Goal: Communication & Community: Answer question/provide support

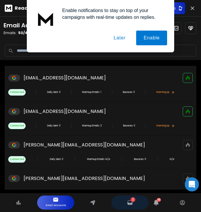
click at [130, 203] on icon at bounding box center [130, 203] width 6 height 6
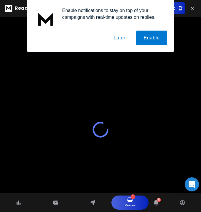
click at [120, 36] on button "Later" at bounding box center [119, 38] width 27 height 15
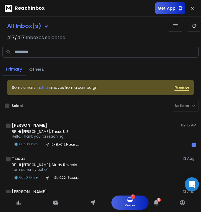
click at [86, 134] on div "RE: Hi [PERSON_NAME], These U.S. Hello, Thank you for reaching Out Of Office 12…" at bounding box center [104, 139] width 184 height 18
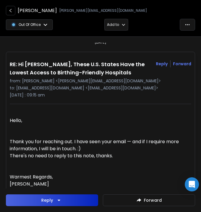
scroll to position [6, 0]
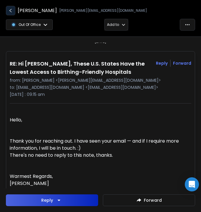
click at [9, 8] on icon at bounding box center [10, 10] width 5 height 5
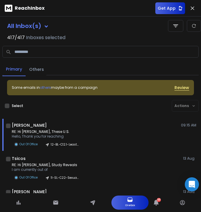
click at [35, 52] on div at bounding box center [100, 52] width 196 height 12
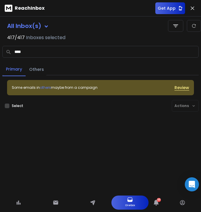
scroll to position [0, 0]
type div "****"
click at [179, 27] on button at bounding box center [175, 26] width 15 height 12
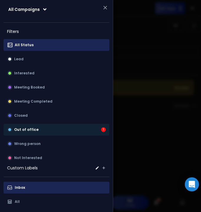
click at [101, 128] on button "Out of office 1" at bounding box center [57, 130] width 106 height 12
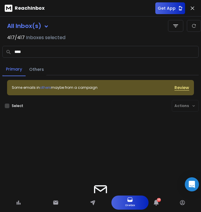
scroll to position [7, 0]
drag, startPoint x: 32, startPoint y: 51, endPoint x: -17, endPoint y: 47, distance: 48.8
click at [0, 47] on html "Get only verified leads with our AI-powered Lead Finder, starting at $22/mo Try…" at bounding box center [100, 106] width 201 height 212
click at [176, 26] on icon at bounding box center [175, 25] width 5 height 3
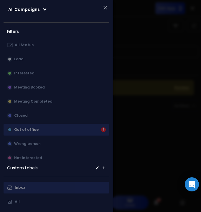
click at [82, 133] on div "All Status Lead Interested Meeting Booked Meeting Completed Closed Out of offic…" at bounding box center [57, 101] width 106 height 125
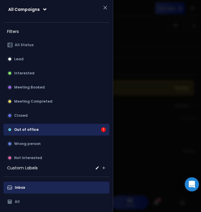
click at [82, 133] on button "Out of office 1" at bounding box center [57, 130] width 106 height 12
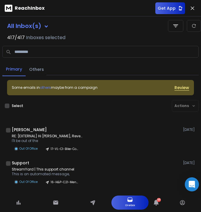
scroll to position [0, 0]
